Goal: Task Accomplishment & Management: Manage account settings

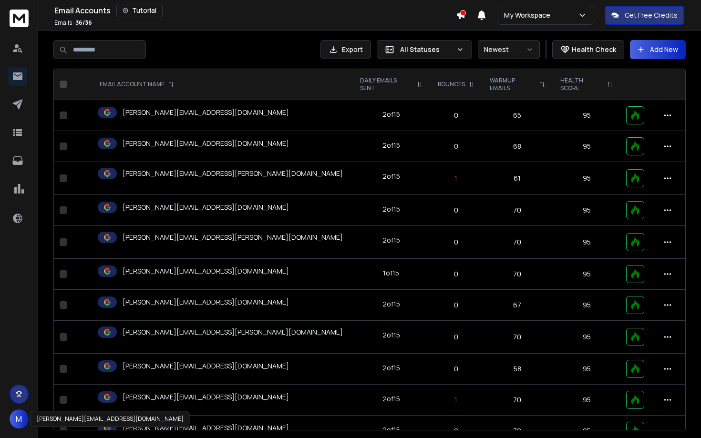
click at [23, 418] on span "M" at bounding box center [19, 418] width 19 height 19
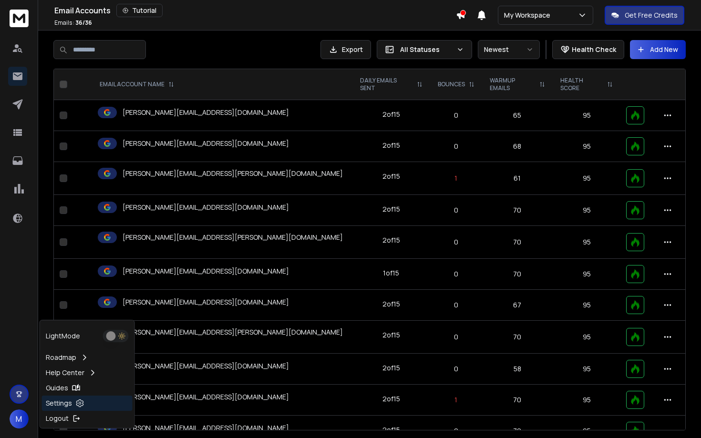
click at [60, 409] on div "Settings" at bounding box center [87, 403] width 91 height 15
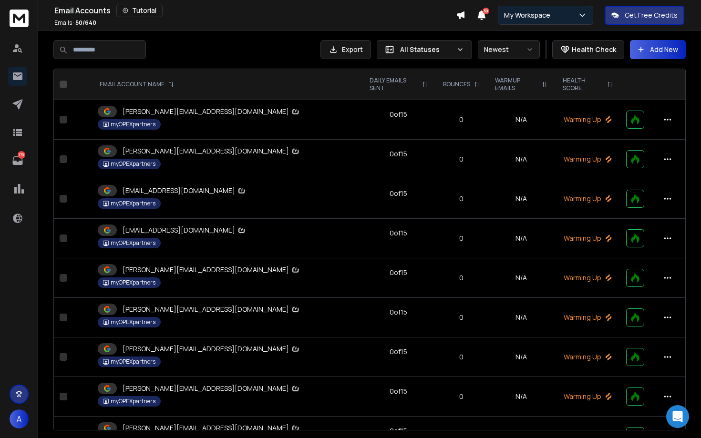
click at [563, 12] on div "My Workspace" at bounding box center [545, 15] width 83 height 10
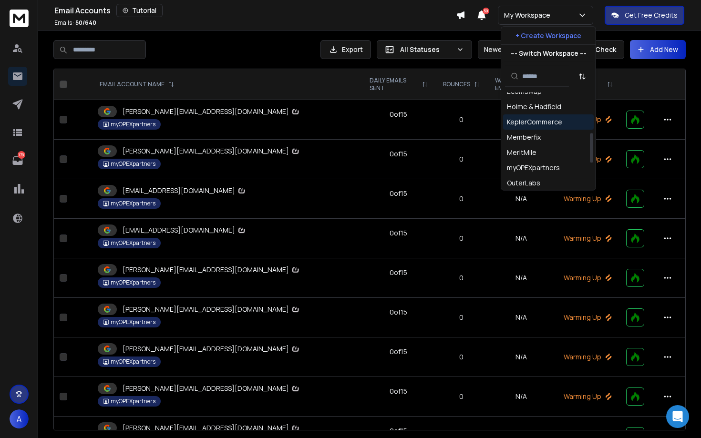
scroll to position [129, 0]
click at [540, 110] on div "Holme & Hadfield" at bounding box center [534, 109] width 54 height 10
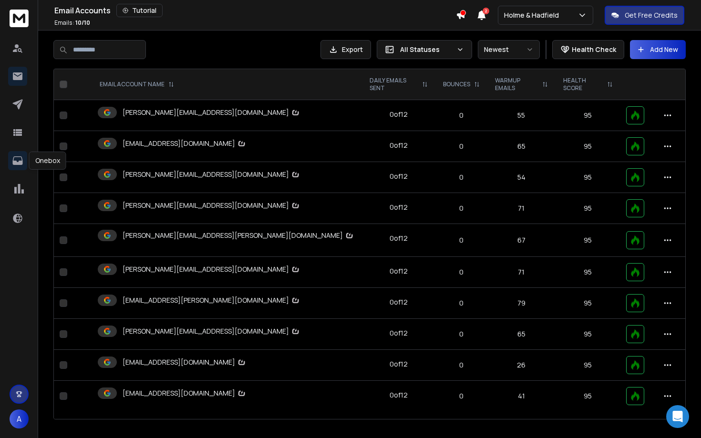
click at [17, 155] on icon at bounding box center [17, 160] width 11 height 11
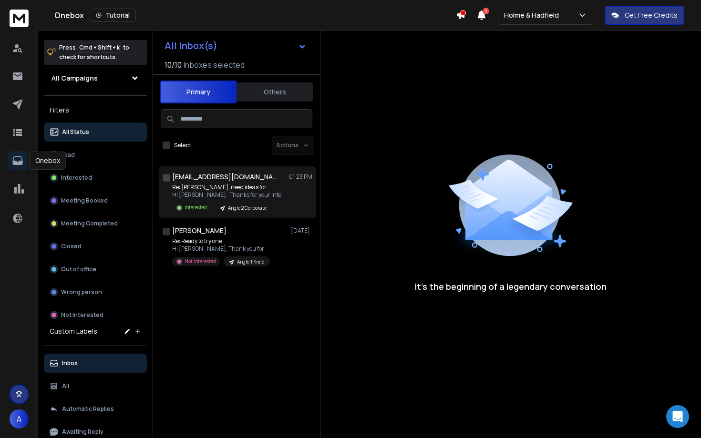
click at [265, 169] on div "nfields@platinumluxuryauctions.com 01:23 PM Re: Nemiya, need ideas for Hi Nemiy…" at bounding box center [237, 192] width 157 height 52
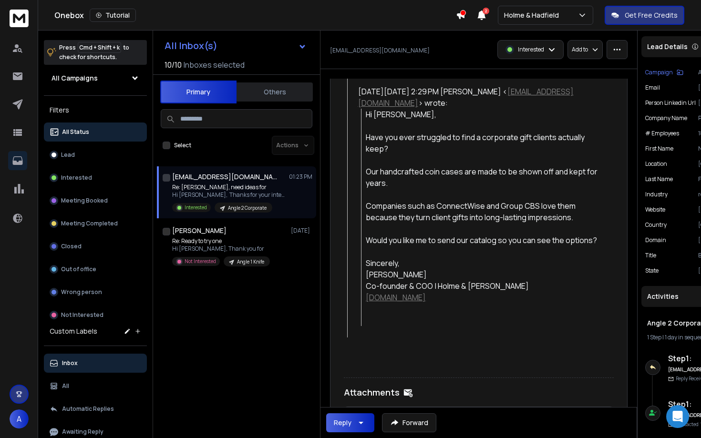
scroll to position [632, 0]
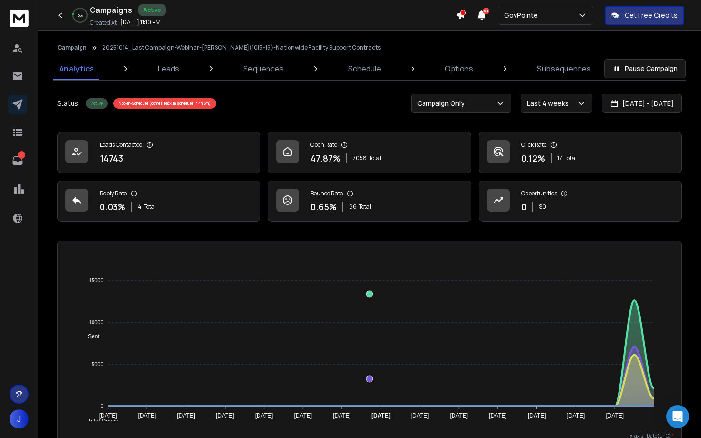
scroll to position [120, 0]
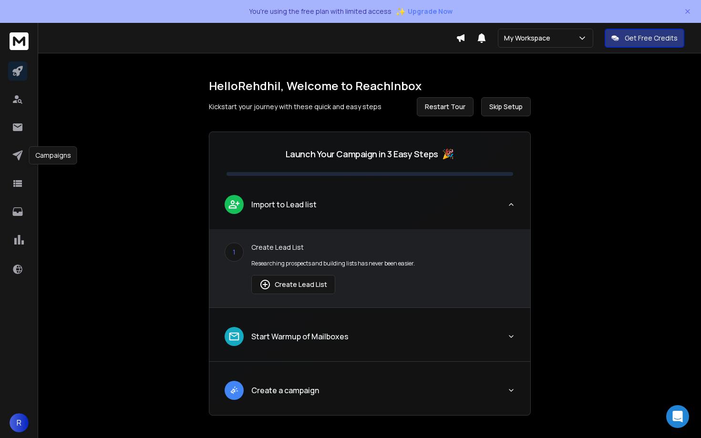
click at [16, 166] on div at bounding box center [19, 157] width 22 height 22
click at [16, 153] on icon at bounding box center [17, 156] width 10 height 10
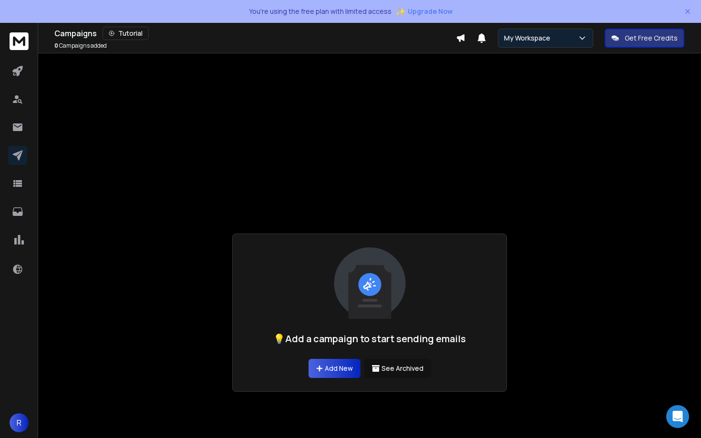
click at [519, 34] on p "My Workspace" at bounding box center [529, 38] width 50 height 10
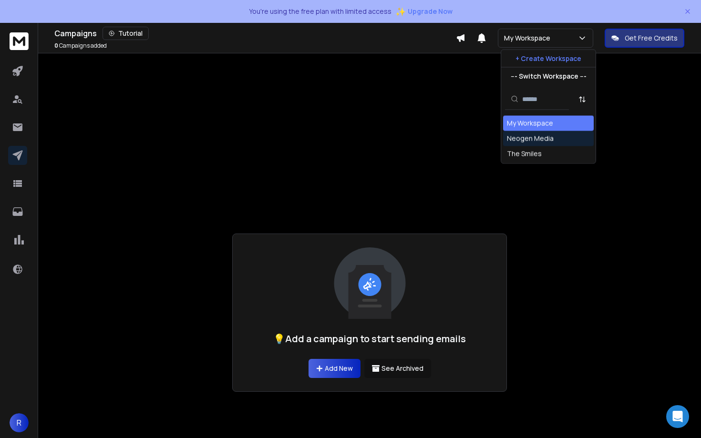
click at [522, 139] on div "Neogen Media" at bounding box center [530, 139] width 47 height 10
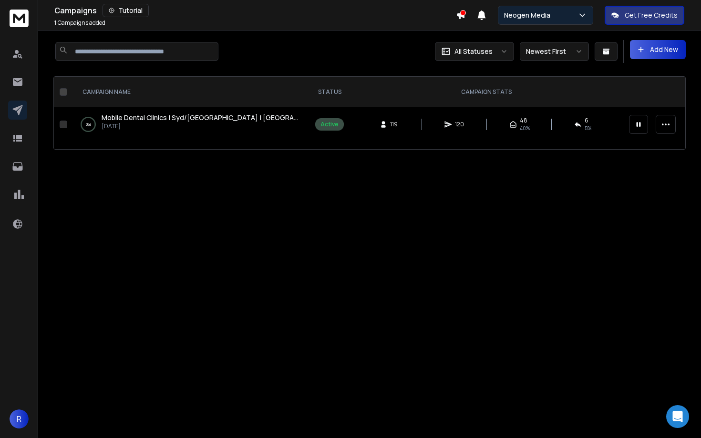
click at [552, 18] on p "Neogen Media" at bounding box center [529, 15] width 50 height 10
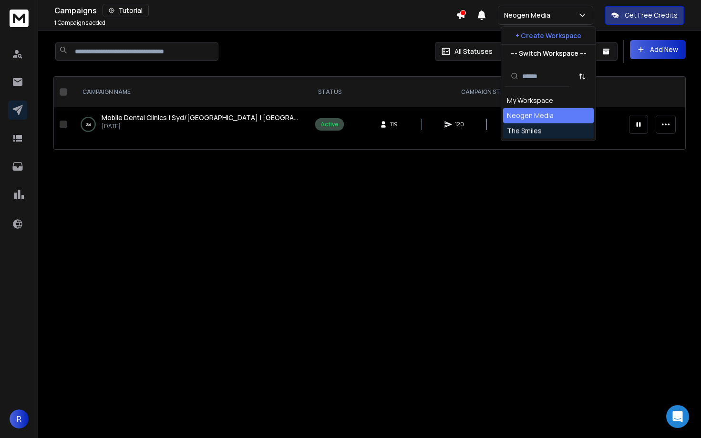
click at [518, 133] on div "The Smiles" at bounding box center [524, 131] width 35 height 10
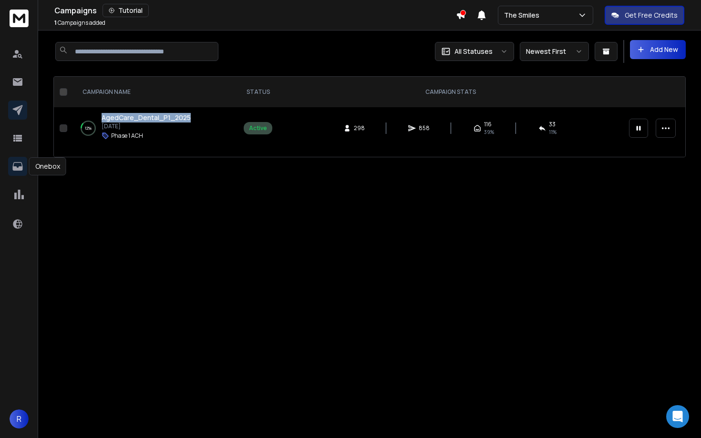
click at [21, 163] on icon at bounding box center [17, 166] width 10 height 9
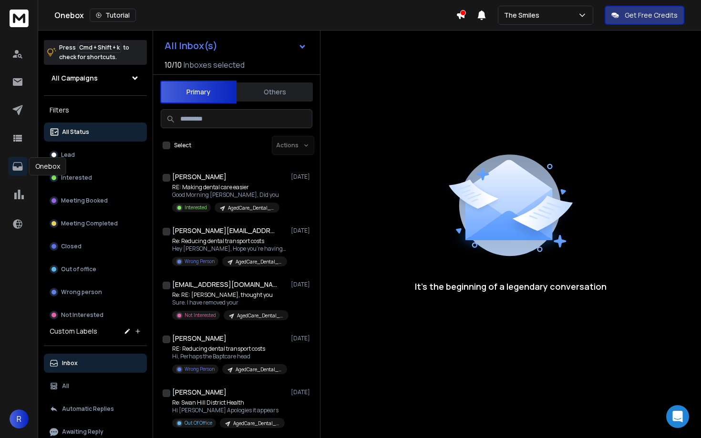
click at [450, 89] on div "It’s the beginning of a legendary conversation" at bounding box center [510, 217] width 380 height 372
click at [72, 313] on p "Not Interested" at bounding box center [82, 315] width 42 height 8
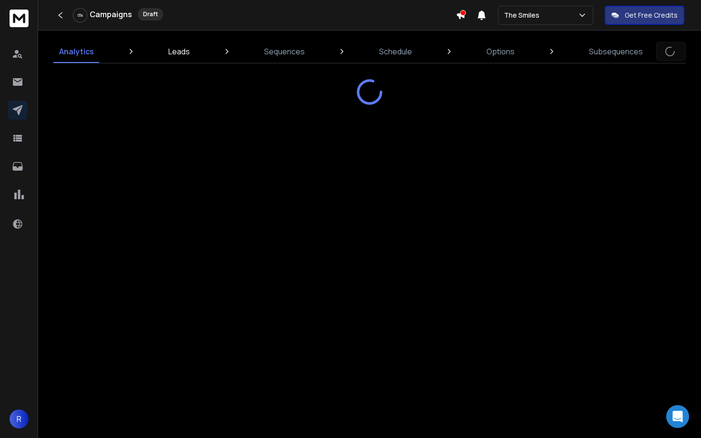
click at [179, 51] on p "Leads" at bounding box center [178, 51] width 21 height 11
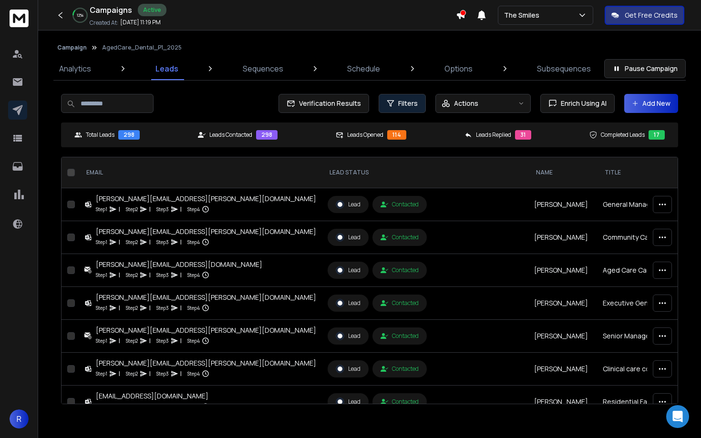
click at [412, 103] on span "Filters" at bounding box center [408, 104] width 20 height 10
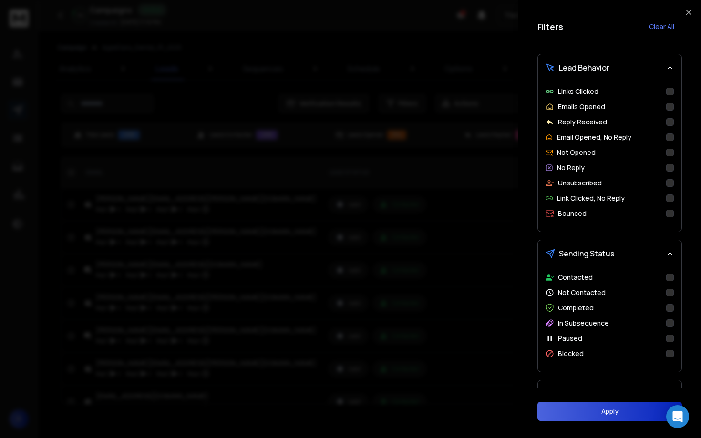
click at [578, 120] on p "Reply Received" at bounding box center [582, 122] width 49 height 10
click at [666, 120] on button "Reply Received" at bounding box center [670, 122] width 8 height 8
click at [571, 409] on button "Apply" at bounding box center [609, 411] width 144 height 19
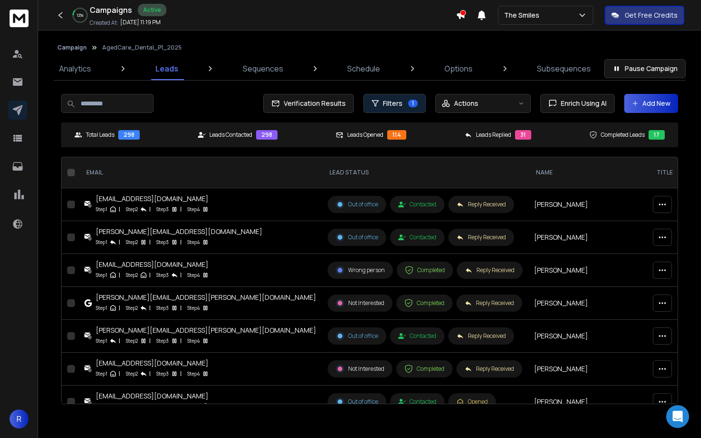
click at [409, 103] on span "1" at bounding box center [413, 104] width 10 height 8
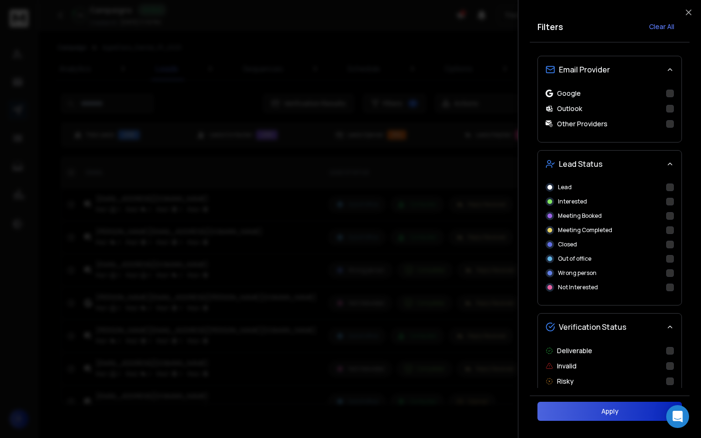
scroll to position [370, 0]
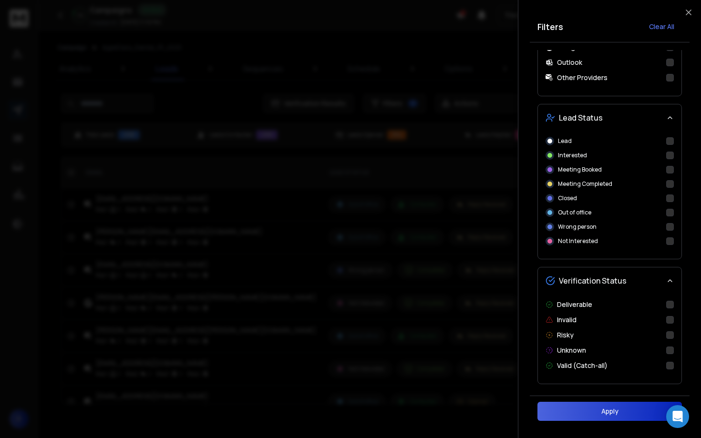
click at [566, 156] on p "Interested" at bounding box center [572, 156] width 29 height 8
click at [666, 156] on button "Interested" at bounding box center [670, 156] width 8 height 8
click at [572, 409] on button "Apply" at bounding box center [609, 411] width 144 height 19
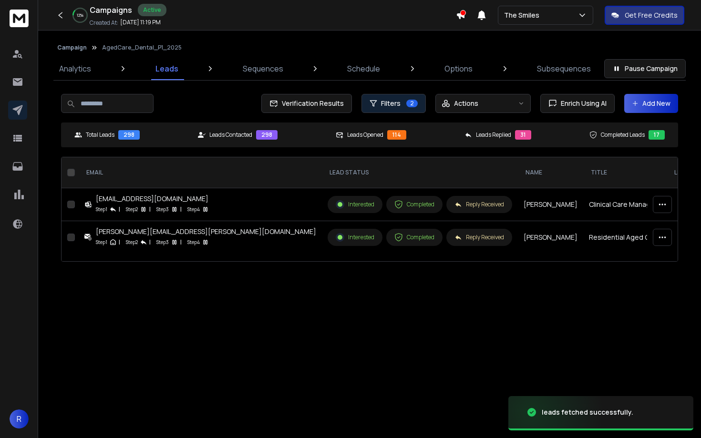
click at [395, 106] on span "Filters" at bounding box center [391, 104] width 20 height 10
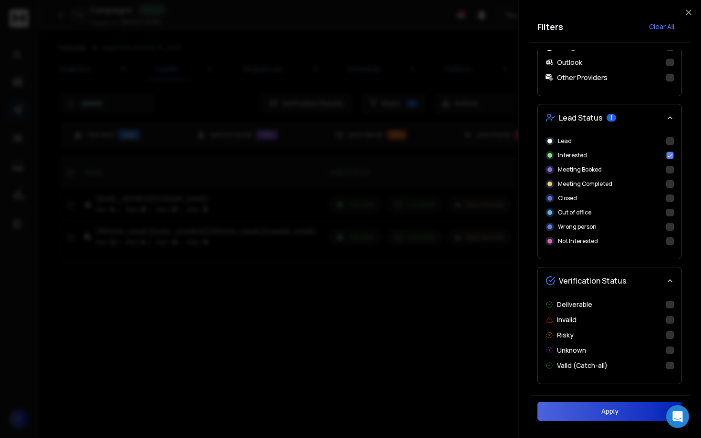
click at [574, 155] on p "Interested" at bounding box center [572, 156] width 29 height 8
click at [666, 155] on button "Interested" at bounding box center [670, 156] width 8 height 8
click at [564, 238] on p "Not Interested" at bounding box center [578, 241] width 40 height 8
click at [666, 238] on Interested "Not Interested" at bounding box center [670, 241] width 8 height 8
click at [573, 410] on button "Apply" at bounding box center [609, 411] width 144 height 19
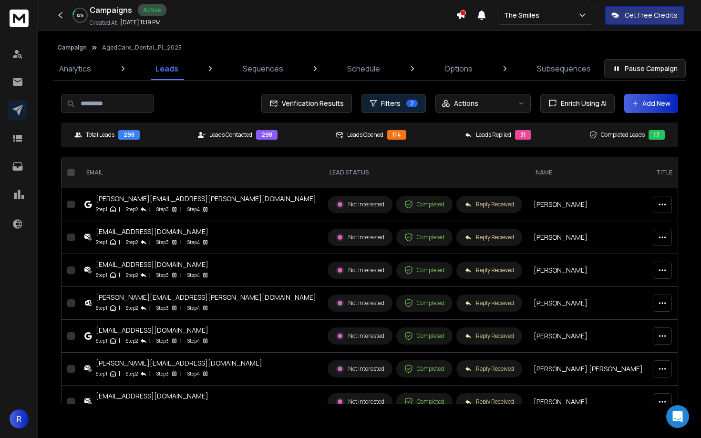
click at [408, 101] on span "2" at bounding box center [411, 104] width 11 height 8
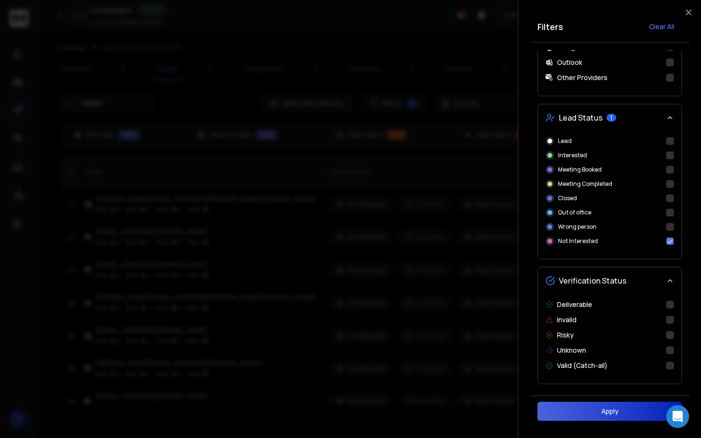
click at [582, 224] on p "Wrong person" at bounding box center [577, 227] width 39 height 8
click at [666, 224] on person "Wrong person" at bounding box center [670, 227] width 8 height 8
click at [576, 235] on div "Lead Interested Meeting Booked Meeting Completed Closed Out of office Wrong per…" at bounding box center [609, 198] width 143 height 122
click at [576, 241] on p "Not Interested" at bounding box center [578, 241] width 40 height 8
click at [666, 241] on Interested "Not Interested" at bounding box center [670, 241] width 8 height 8
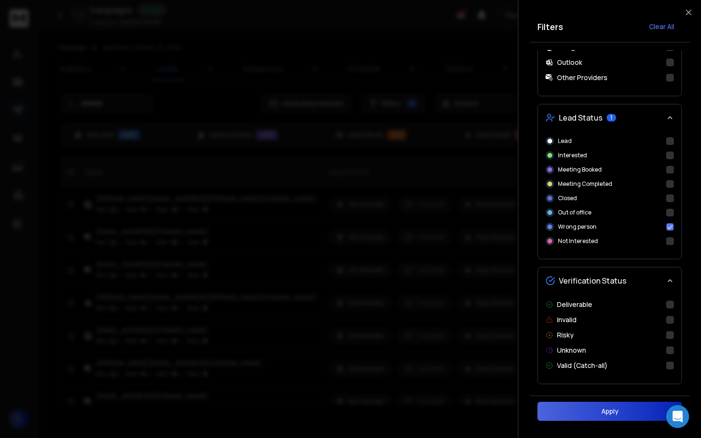
click at [569, 420] on button "Apply" at bounding box center [609, 411] width 144 height 19
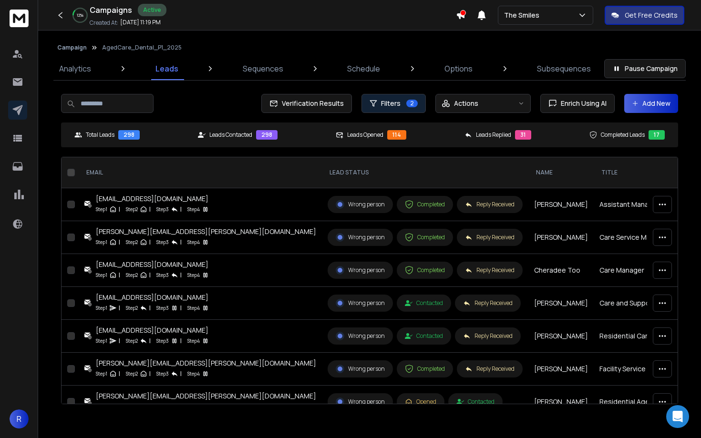
click at [423, 103] on button "Filters 2" at bounding box center [393, 103] width 64 height 19
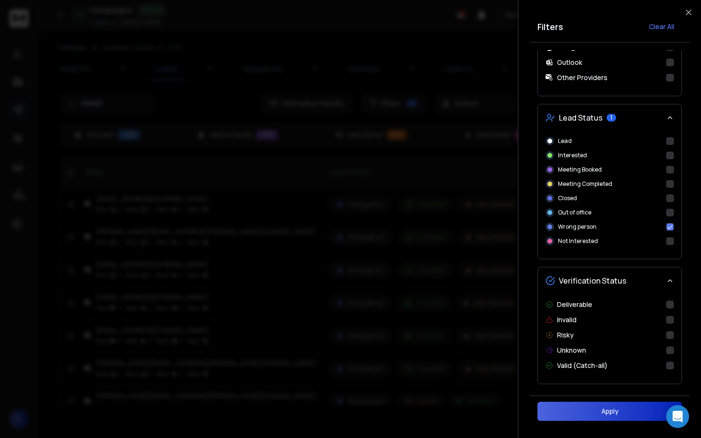
click at [567, 216] on p "Out of office" at bounding box center [574, 213] width 33 height 8
click at [666, 216] on office "Out of office" at bounding box center [670, 213] width 8 height 8
click at [572, 230] on p "Wrong person" at bounding box center [577, 227] width 39 height 8
click at [666, 230] on person "Wrong person" at bounding box center [670, 227] width 8 height 8
click at [588, 417] on button "Apply" at bounding box center [609, 411] width 144 height 19
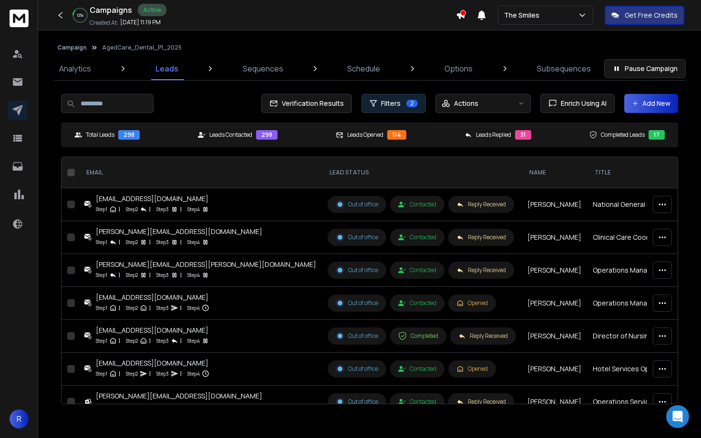
click at [395, 102] on span "Filters" at bounding box center [391, 104] width 20 height 10
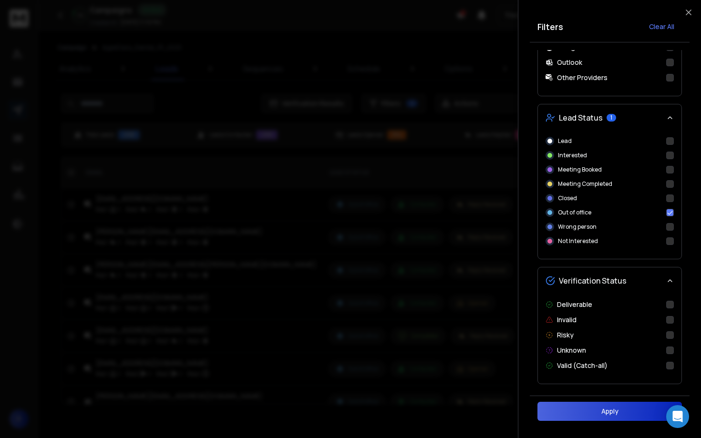
click at [575, 213] on p "Out of office" at bounding box center [574, 213] width 33 height 8
click at [666, 213] on office "Out of office" at bounding box center [670, 213] width 8 height 8
click at [567, 413] on button "Apply" at bounding box center [609, 411] width 144 height 19
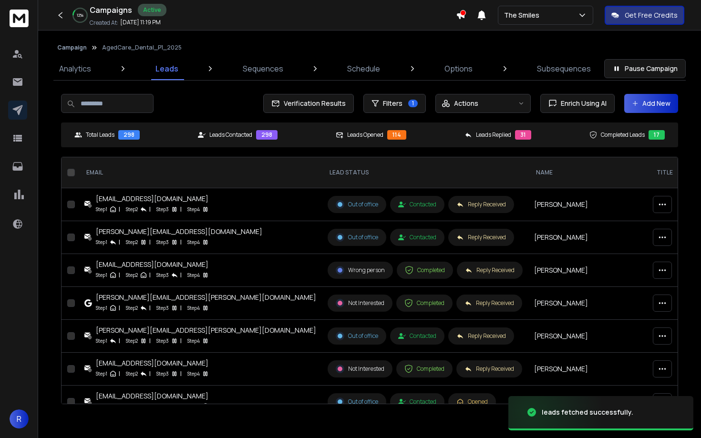
click at [197, 84] on div "Campaign AgedCare_Dental_P1_2025 Analytics Leads Sequences Schedule Options Sub…" at bounding box center [369, 219] width 632 height 358
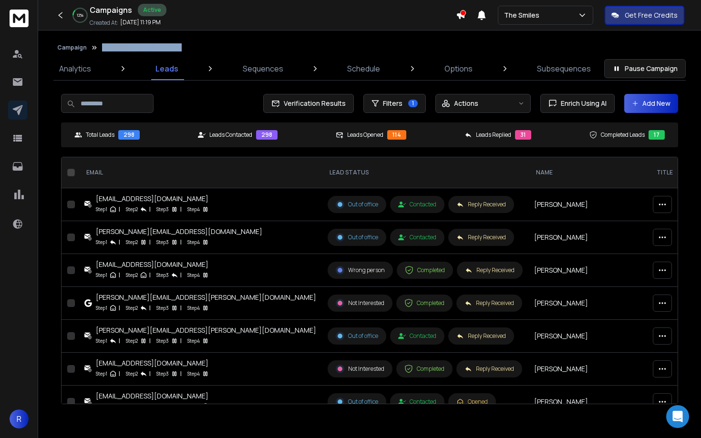
drag, startPoint x: 99, startPoint y: 48, endPoint x: 238, endPoint y: 50, distance: 139.2
click at [238, 50] on div "Campaign AgedCare_Dental_P1_2025" at bounding box center [369, 48] width 624 height 8
copy p "AgedCare_Dental_P1_2025"
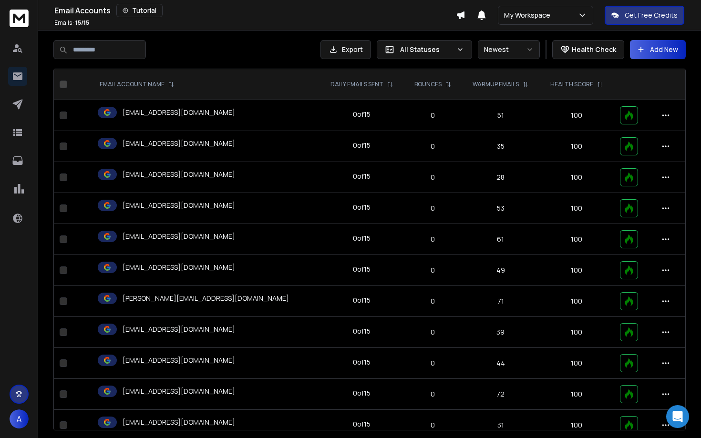
scroll to position [142, 0]
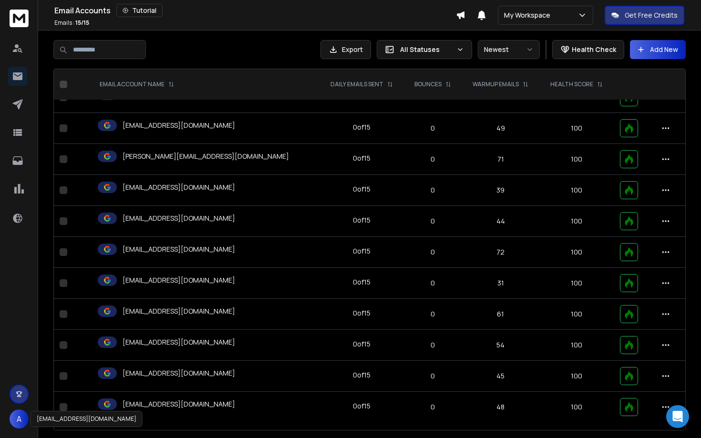
click at [27, 411] on button "A" at bounding box center [19, 418] width 19 height 19
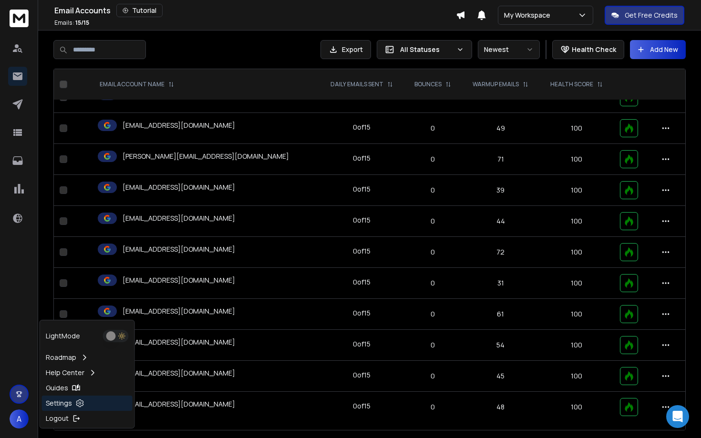
click at [59, 404] on p "Settings" at bounding box center [59, 403] width 26 height 10
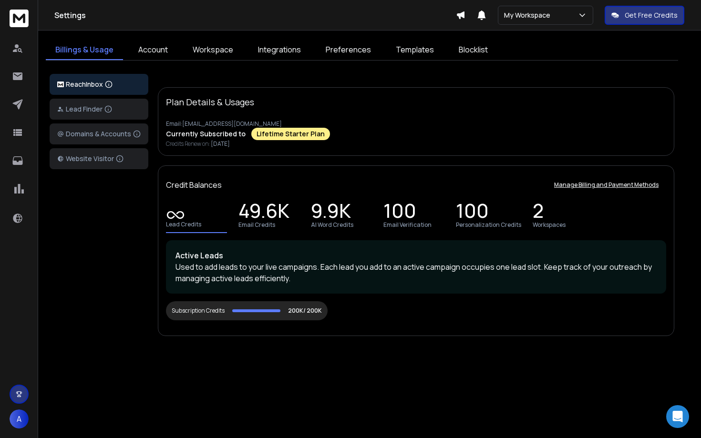
click at [94, 134] on button "Domains & Accounts" at bounding box center [99, 133] width 99 height 21
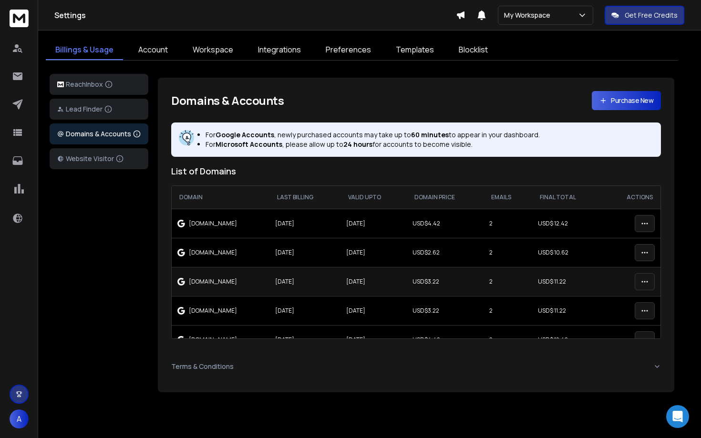
scroll to position [74, 0]
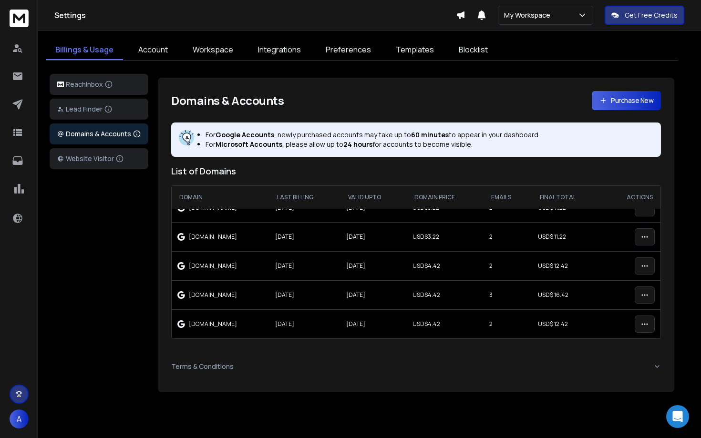
click at [75, 88] on button "ReachInbox" at bounding box center [99, 84] width 99 height 21
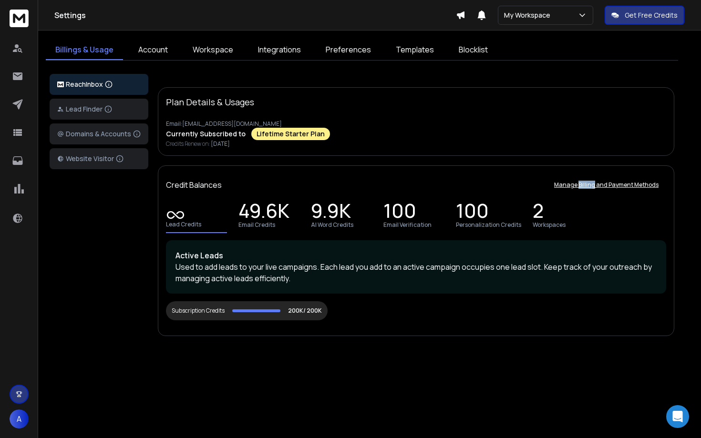
click at [497, 163] on div "Plan Details & Usages Email: dominiiking@gmail.com Currently Subscribed to Life…" at bounding box center [416, 210] width 516 height 264
click at [576, 186] on p "Manage Billing and Payment Methods" at bounding box center [606, 185] width 104 height 8
click at [83, 138] on button "Domains & Accounts" at bounding box center [99, 133] width 99 height 21
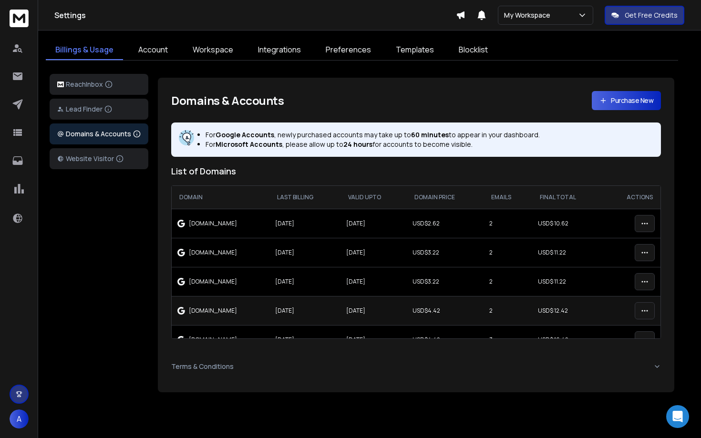
scroll to position [0, 0]
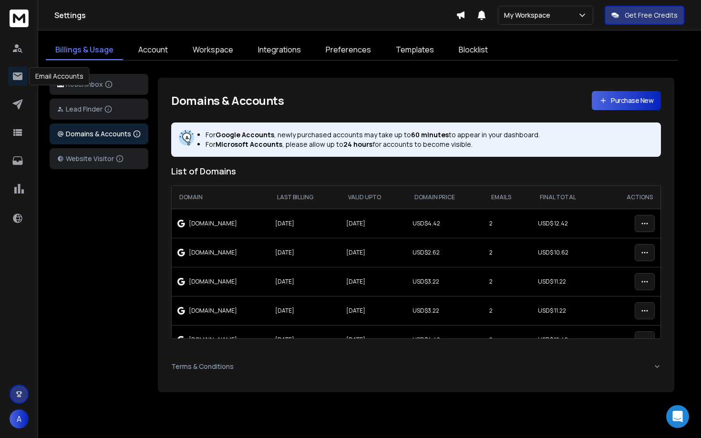
click at [17, 75] on icon at bounding box center [17, 76] width 11 height 11
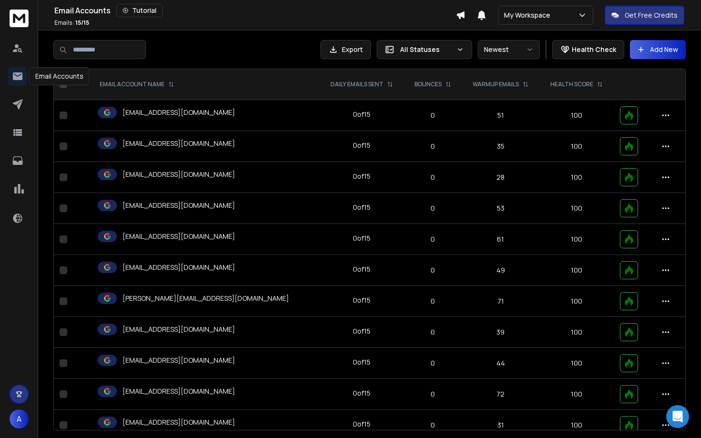
click at [298, 156] on tr "angel.v@purepixelstudios.info 0 of 15 0 35 100" at bounding box center [369, 146] width 631 height 31
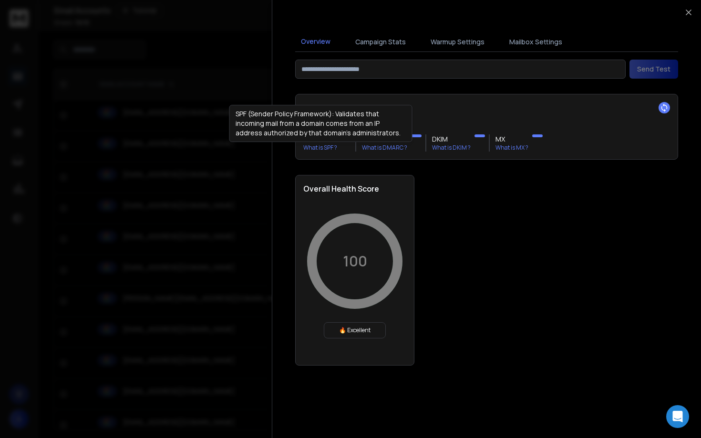
click at [195, 293] on div at bounding box center [350, 219] width 701 height 438
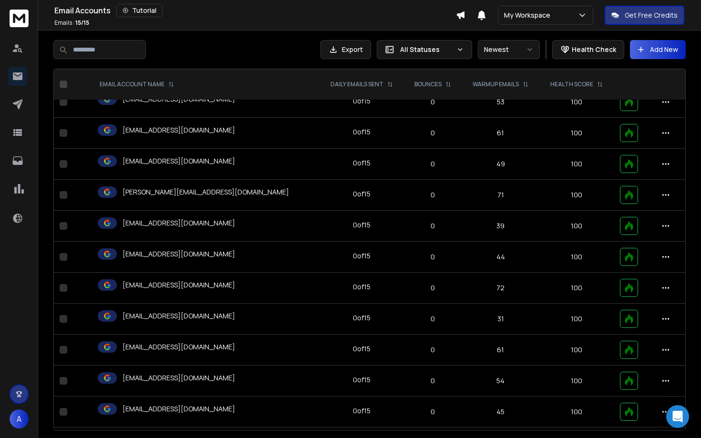
scroll to position [142, 0]
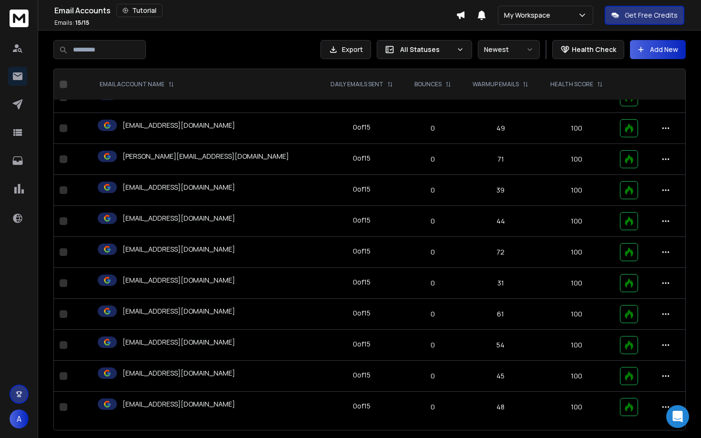
click at [213, 331] on td "angel.ventura@purestudios.biz" at bounding box center [205, 345] width 227 height 31
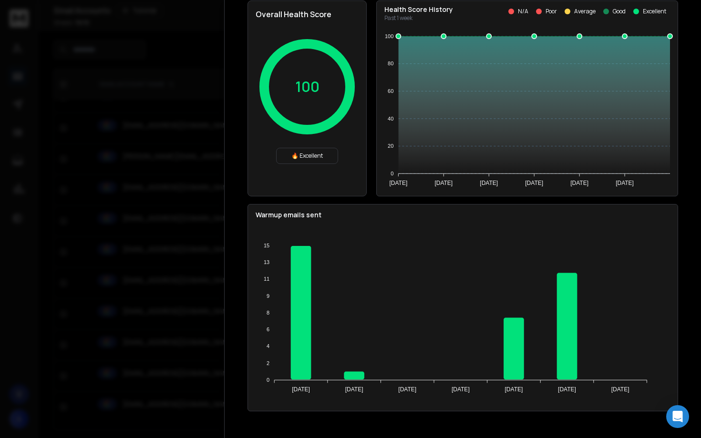
click at [206, 279] on div at bounding box center [350, 219] width 701 height 438
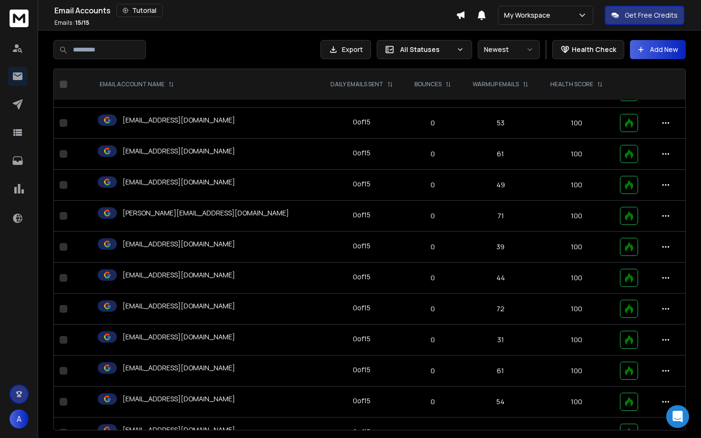
scroll to position [0, 0]
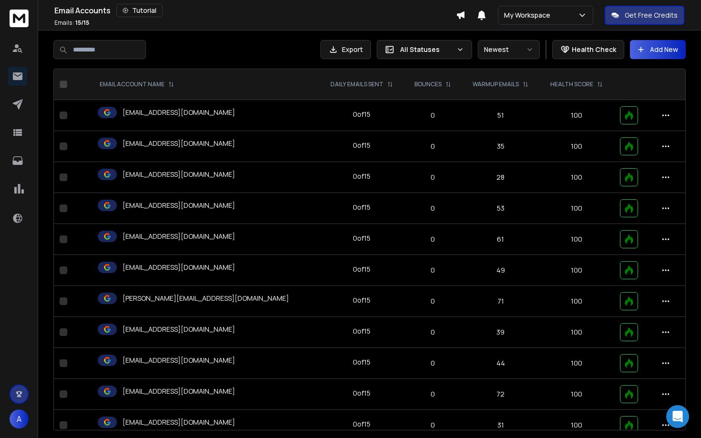
click at [217, 213] on td "angel.v@purepixelstudio.info" at bounding box center [205, 208] width 227 height 31
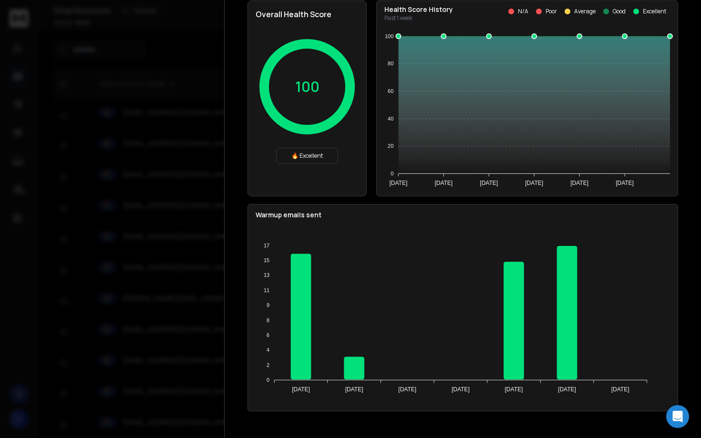
click at [180, 318] on div at bounding box center [350, 219] width 701 height 438
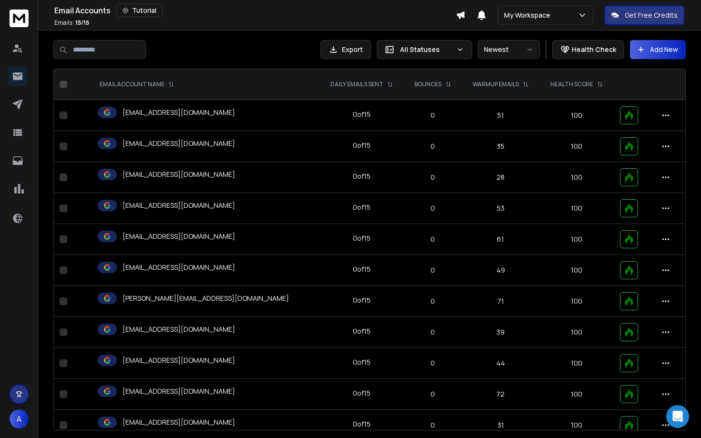
click at [260, 275] on td "angel.v@purestudios.info" at bounding box center [205, 270] width 227 height 31
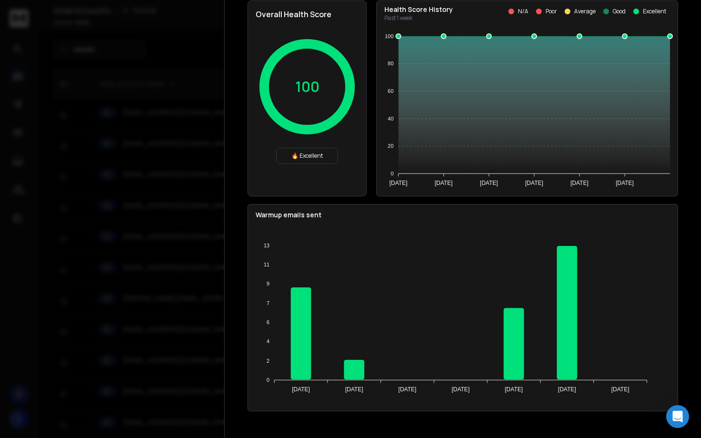
click at [205, 304] on div at bounding box center [350, 219] width 701 height 438
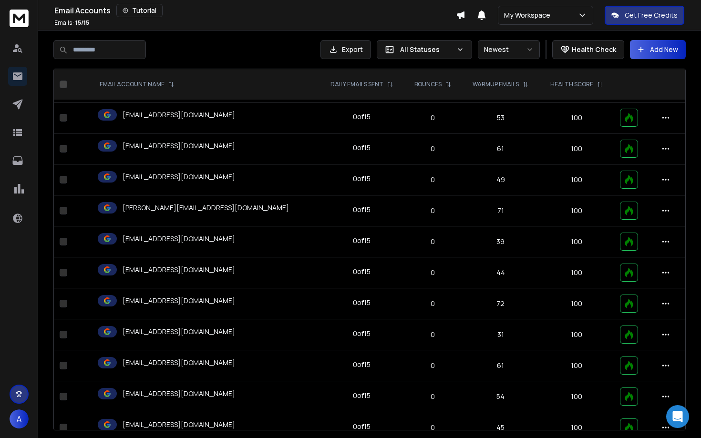
scroll to position [142, 0]
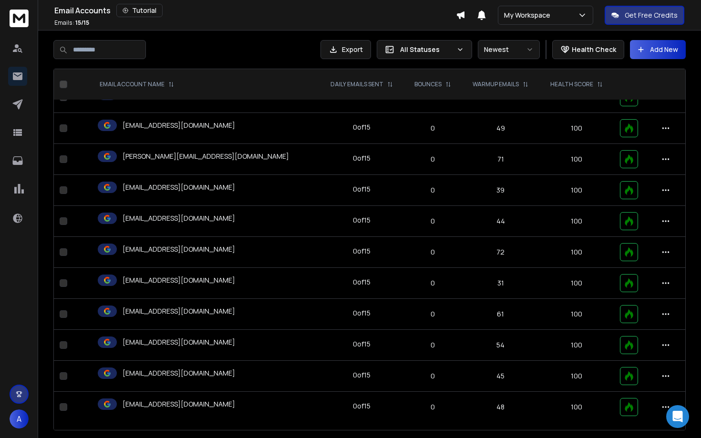
click at [265, 308] on div "angel.ventura@purestudios.info" at bounding box center [205, 311] width 215 height 11
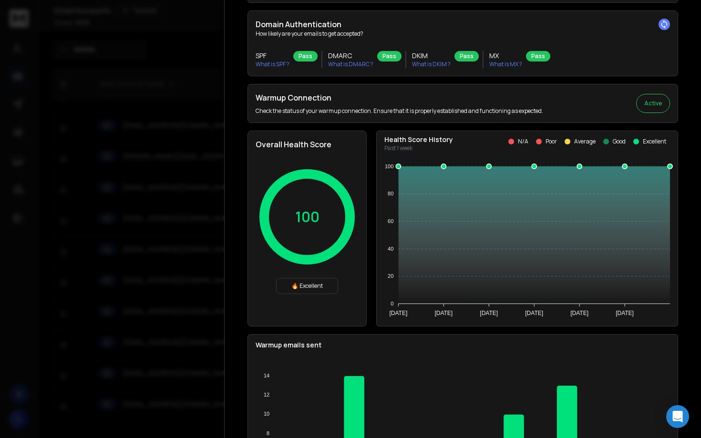
scroll to position [371, 0]
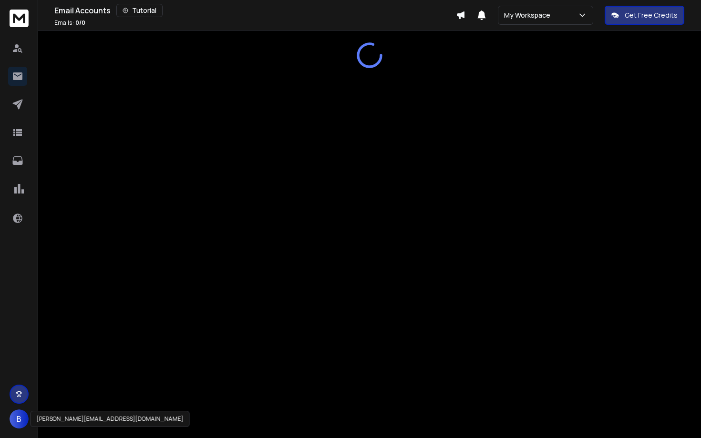
click at [15, 421] on span "B" at bounding box center [19, 418] width 19 height 19
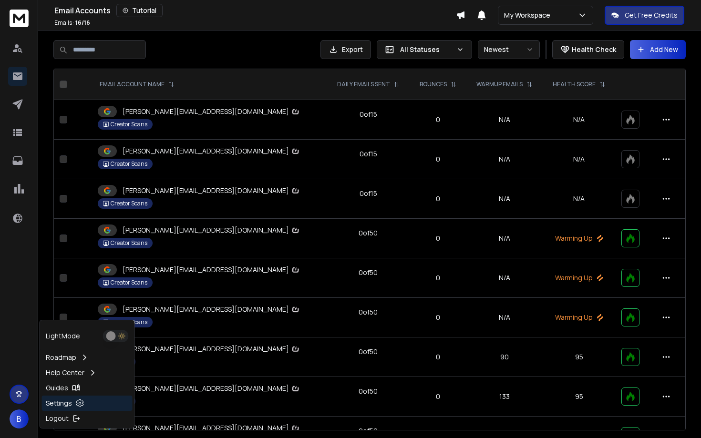
click at [69, 400] on p "Settings" at bounding box center [59, 403] width 26 height 10
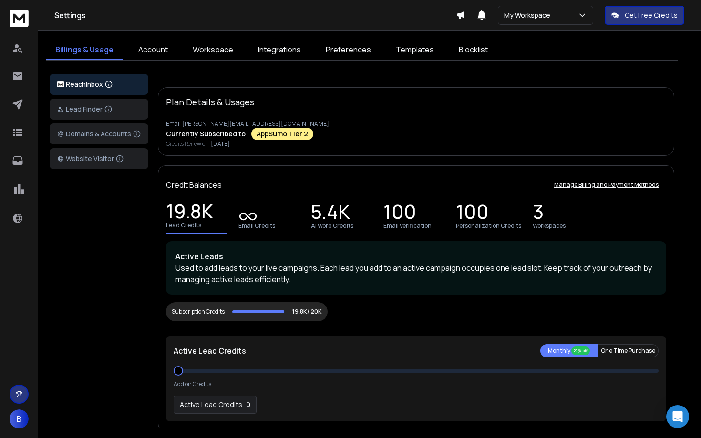
scroll to position [9, 0]
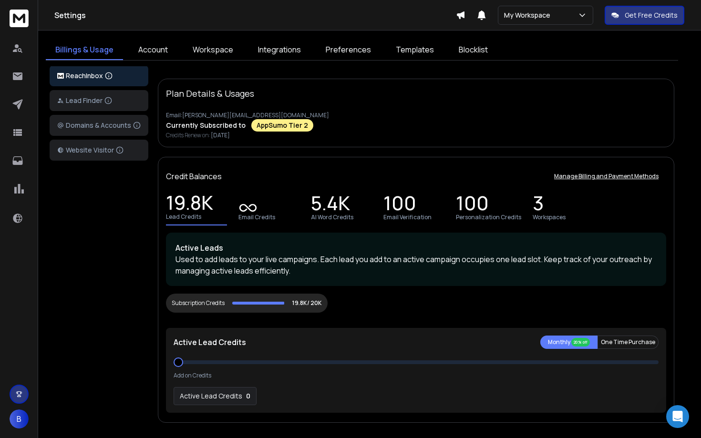
click at [243, 214] on button "Email Credits" at bounding box center [268, 211] width 61 height 27
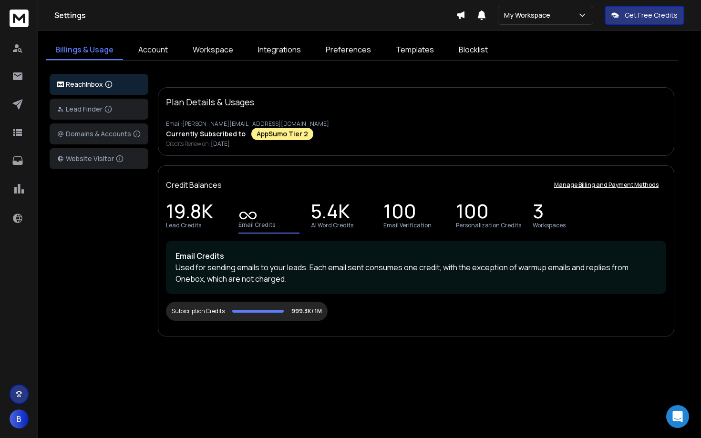
click at [343, 216] on p "5.4K" at bounding box center [330, 212] width 39 height 13
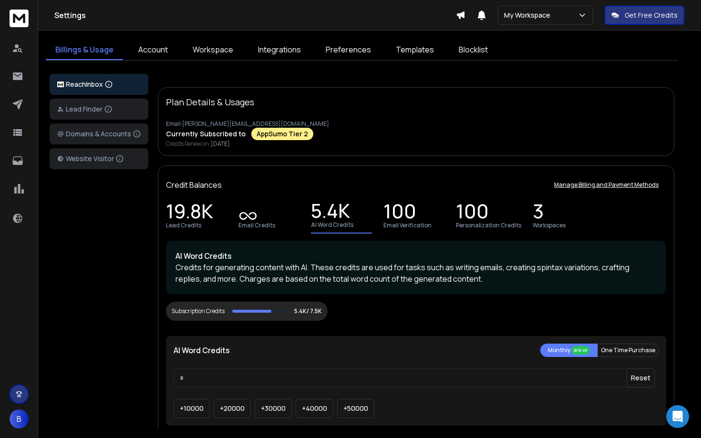
click at [175, 235] on div "19.8K Lead Credits Email Credits 5.4K AI Word Credits 100 Email Verification 10…" at bounding box center [416, 265] width 500 height 111
click at [195, 212] on p "19.8K" at bounding box center [189, 212] width 47 height 13
